Goal: Navigation & Orientation: Find specific page/section

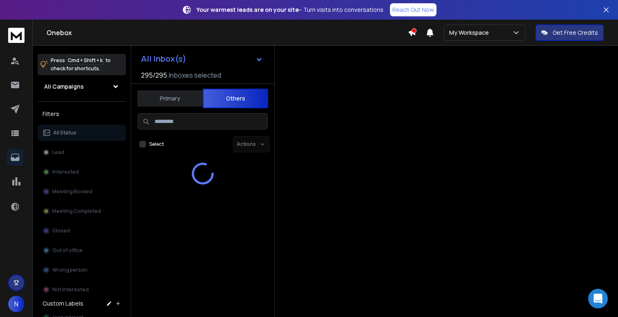
click at [211, 102] on button "Others" at bounding box center [235, 99] width 65 height 20
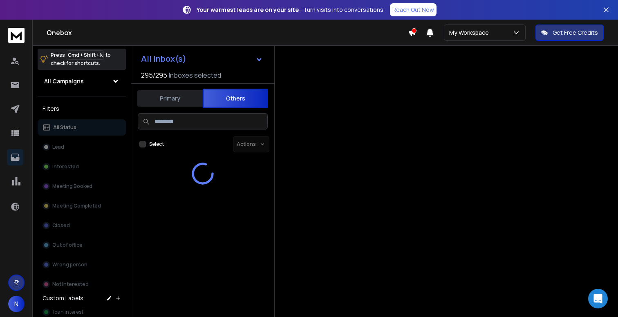
click at [211, 102] on button "Others" at bounding box center [235, 99] width 65 height 20
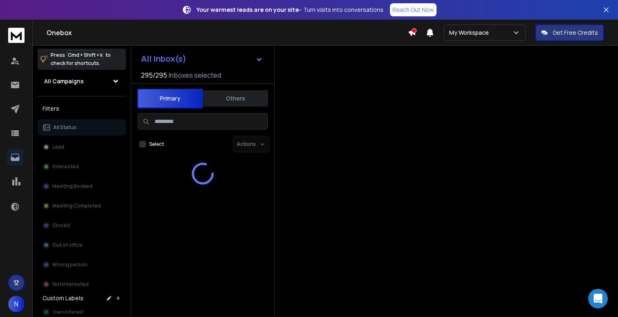
click at [168, 102] on button "Primary" at bounding box center [169, 99] width 65 height 20
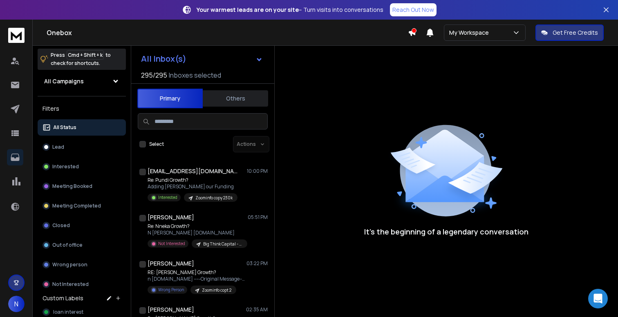
click at [236, 116] on input at bounding box center [203, 121] width 130 height 16
click at [227, 111] on div at bounding box center [203, 120] width 137 height 20
click at [222, 104] on button "Others" at bounding box center [235, 99] width 65 height 18
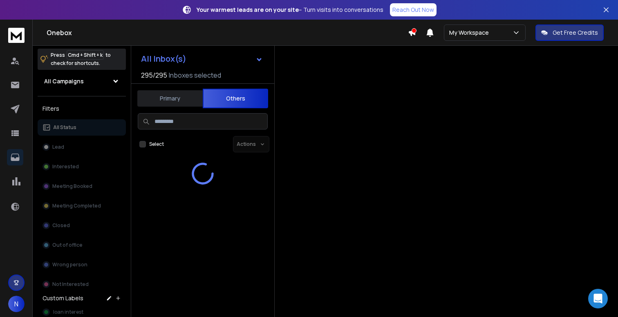
click at [222, 104] on button "Others" at bounding box center [235, 99] width 65 height 20
click at [222, 101] on button "Others" at bounding box center [235, 99] width 65 height 20
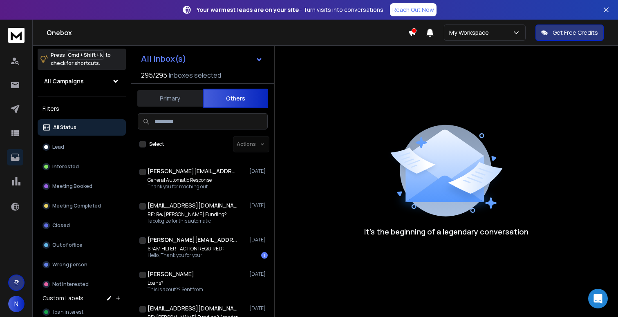
click at [159, 96] on button "Primary" at bounding box center [169, 99] width 65 height 18
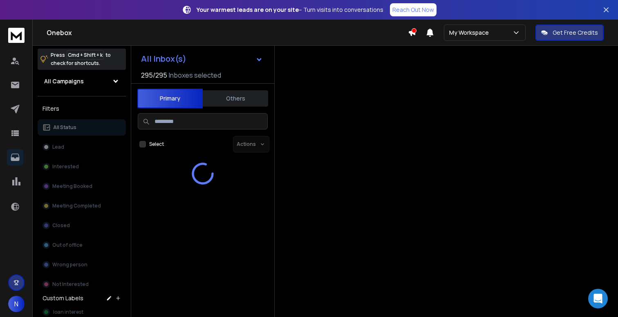
click at [159, 96] on button "Primary" at bounding box center [169, 99] width 65 height 20
